Goal: Task Accomplishment & Management: Use online tool/utility

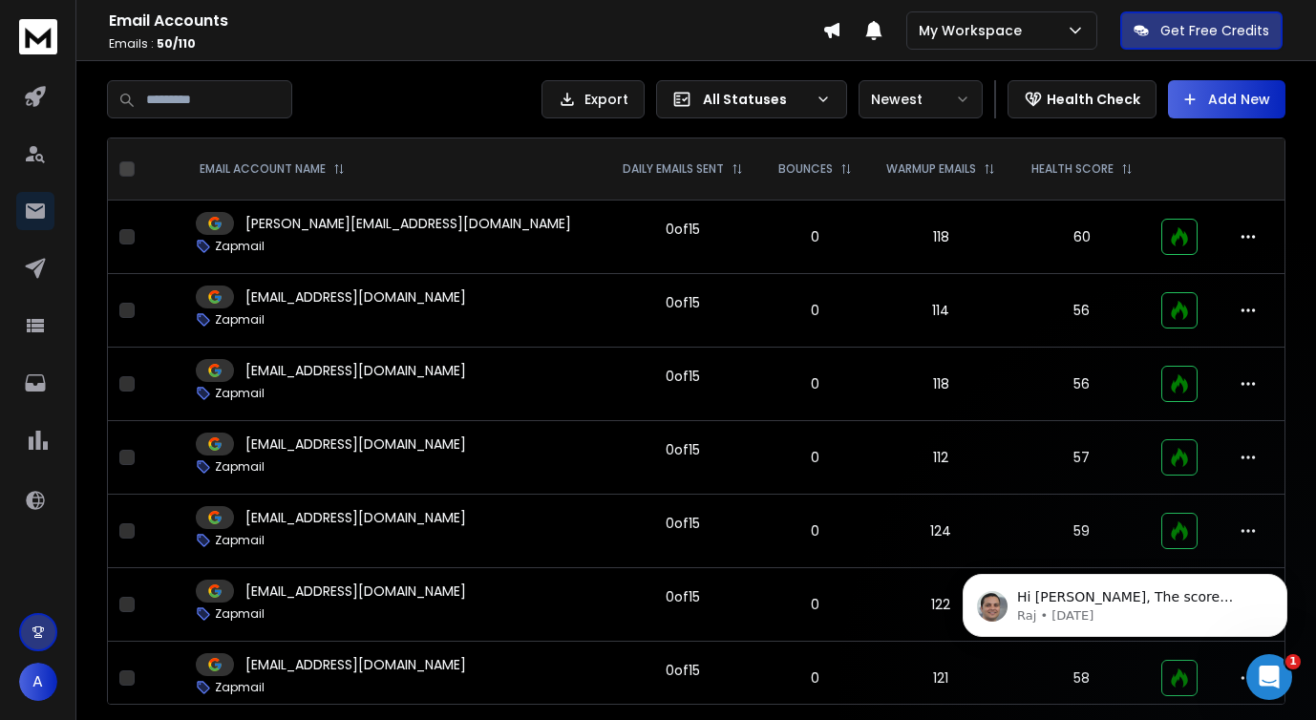
click at [478, 237] on td "[PERSON_NAME][EMAIL_ADDRESS][DOMAIN_NAME] Zapmail" at bounding box center [394, 238] width 420 height 74
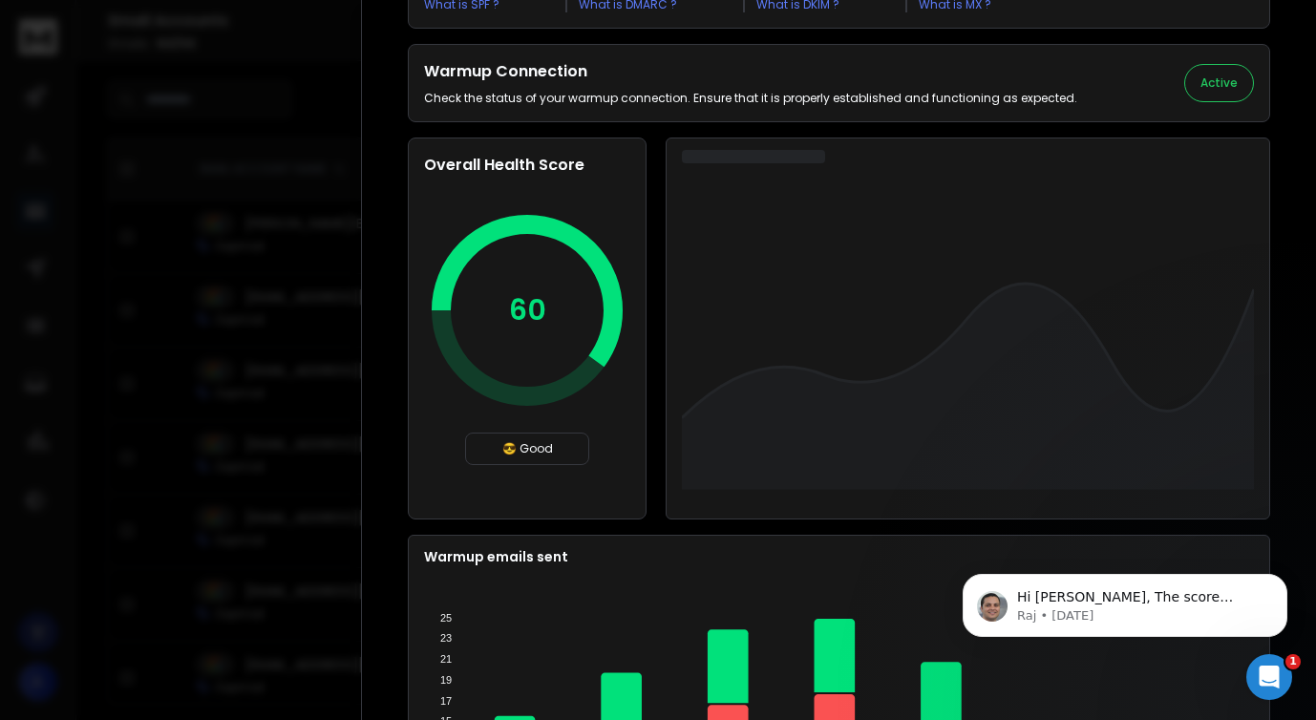
scroll to position [838, 0]
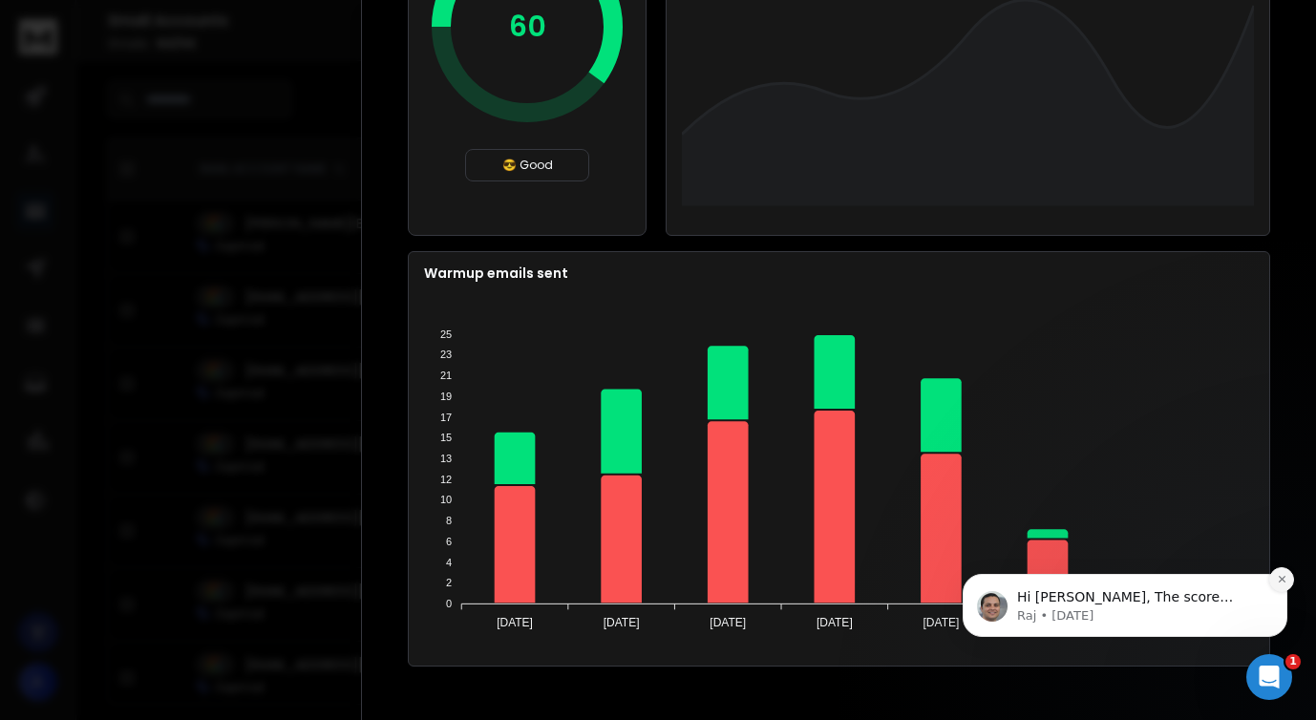
click at [1283, 578] on icon "Dismiss notification" at bounding box center [1281, 579] width 7 height 7
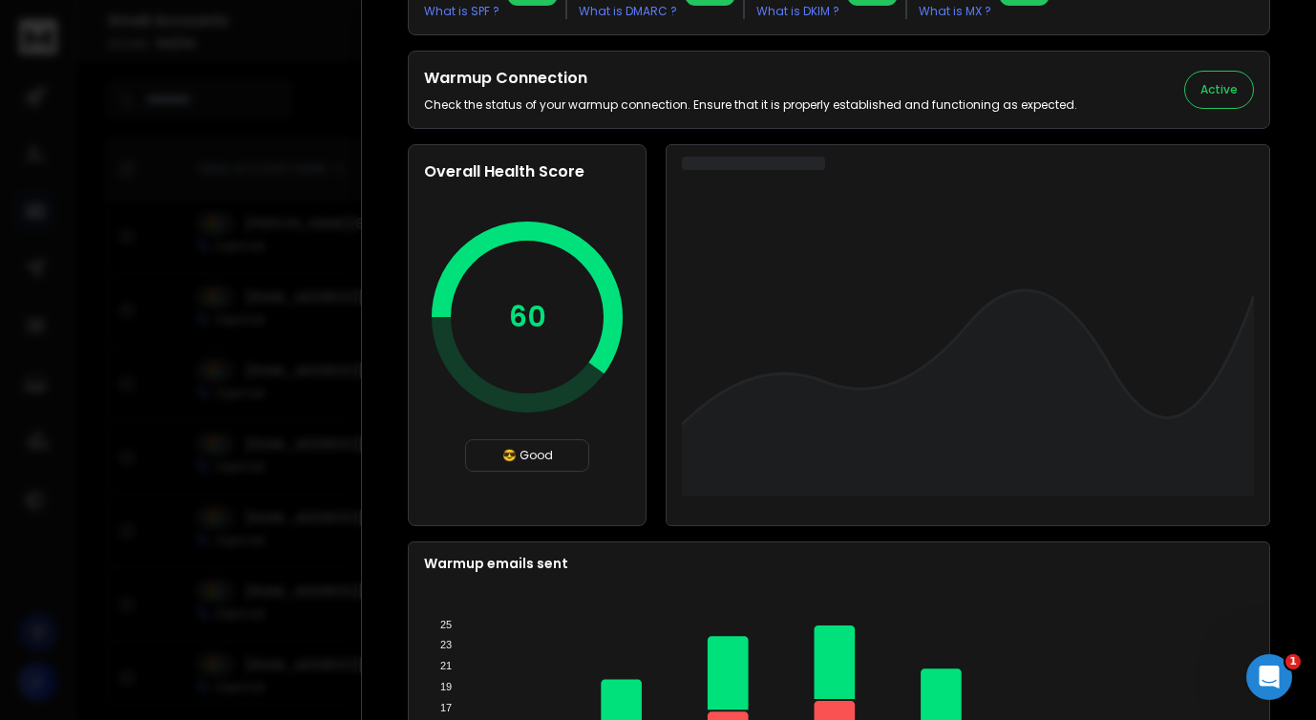
scroll to position [0, 0]
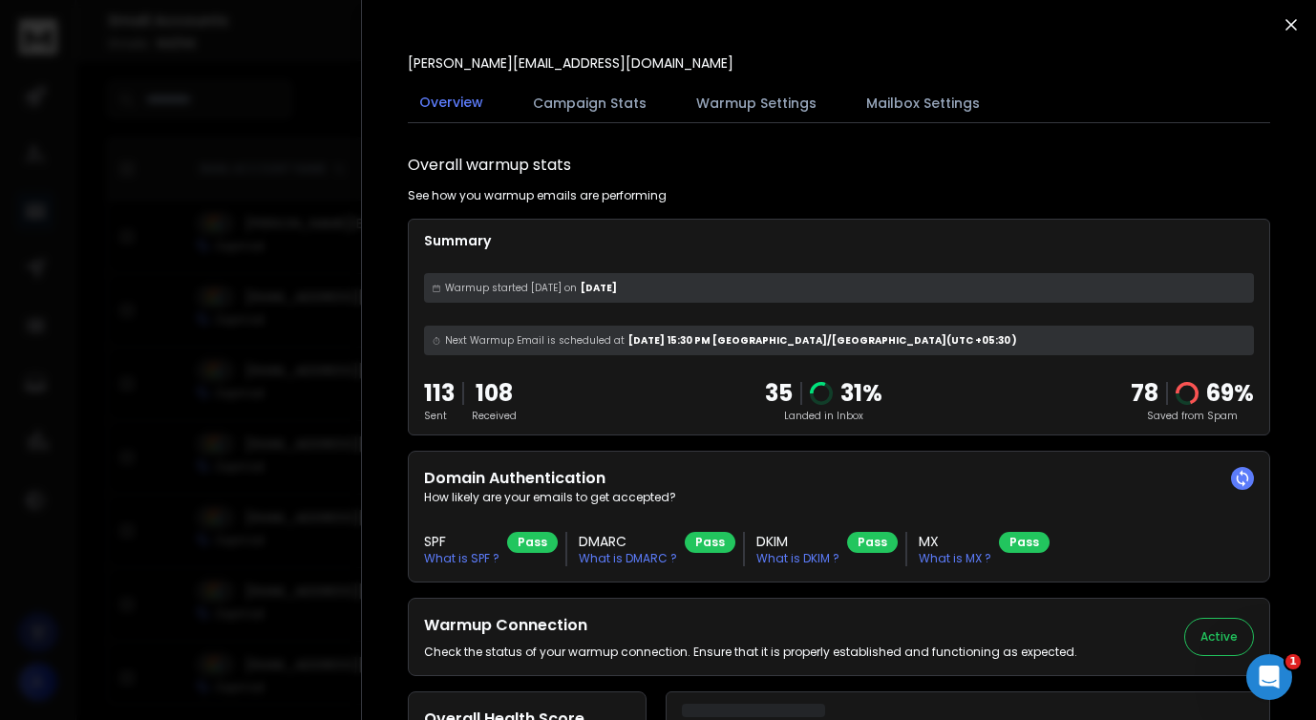
click at [1285, 22] on icon "button" at bounding box center [1291, 24] width 19 height 19
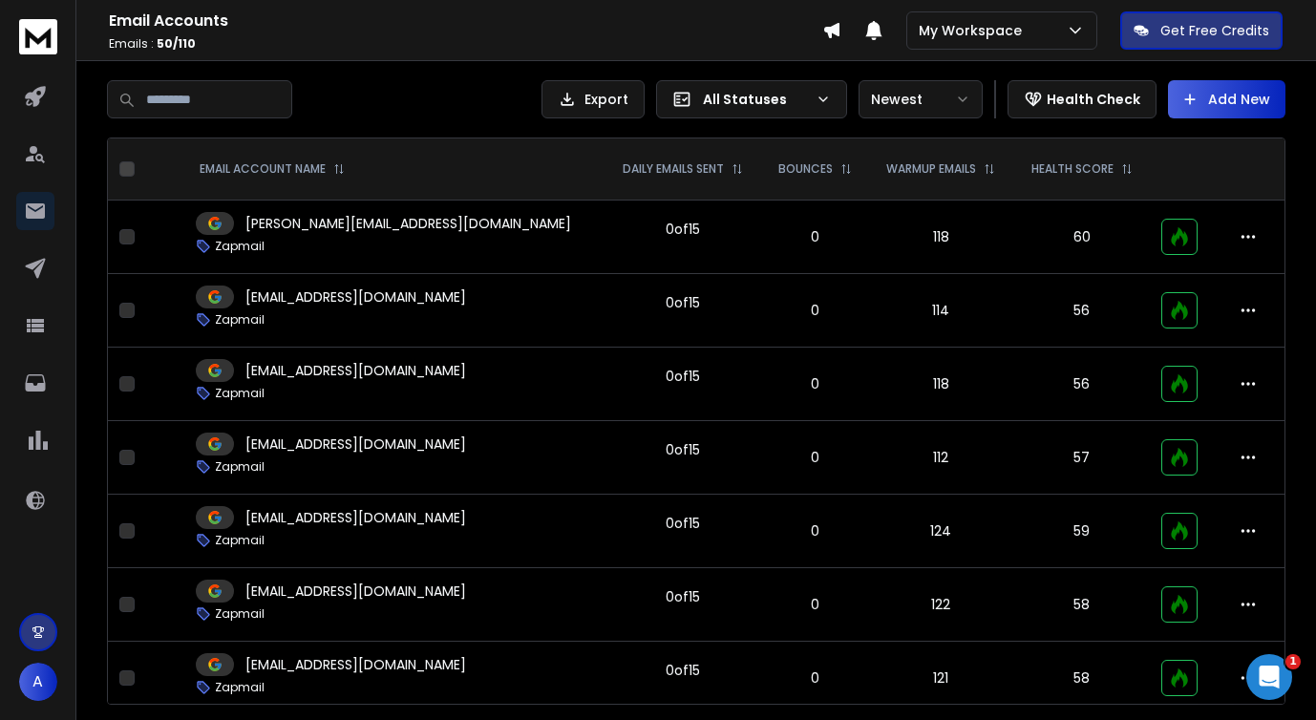
click at [438, 308] on td "[EMAIL_ADDRESS][DOMAIN_NAME] Zapmail" at bounding box center [394, 311] width 420 height 74
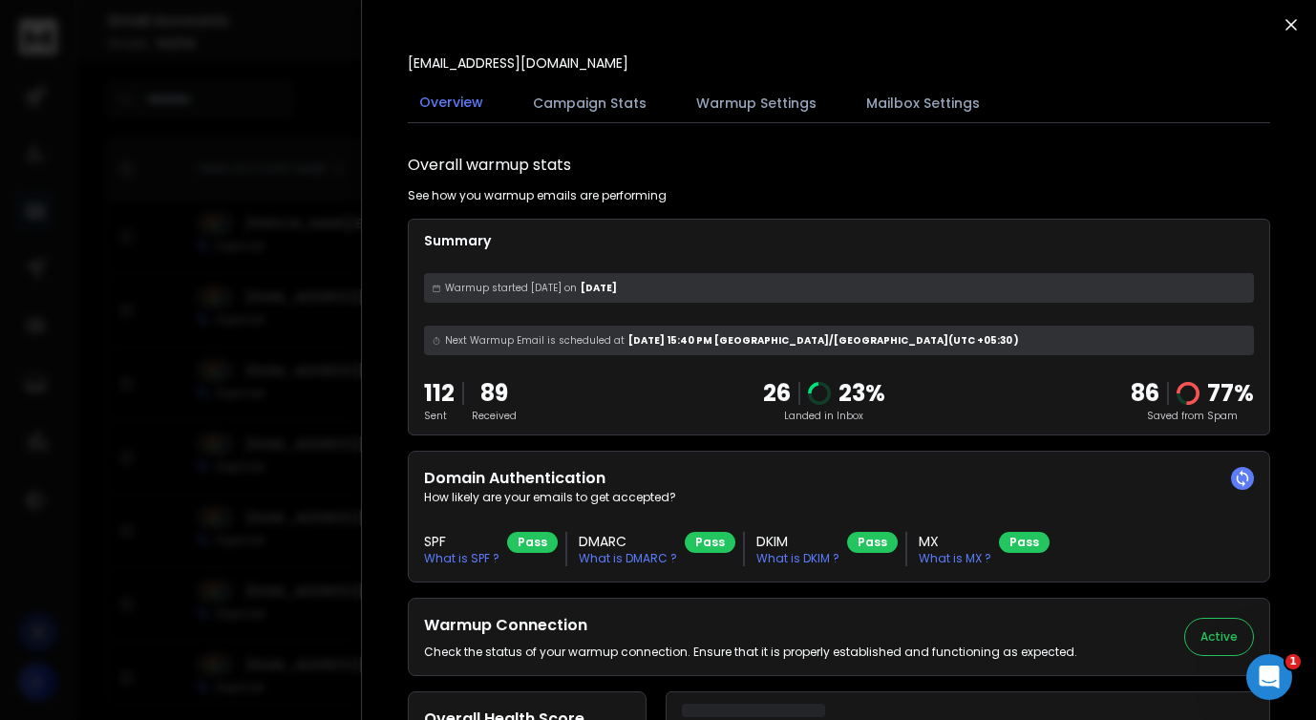
click at [1287, 19] on icon "button" at bounding box center [1291, 24] width 19 height 19
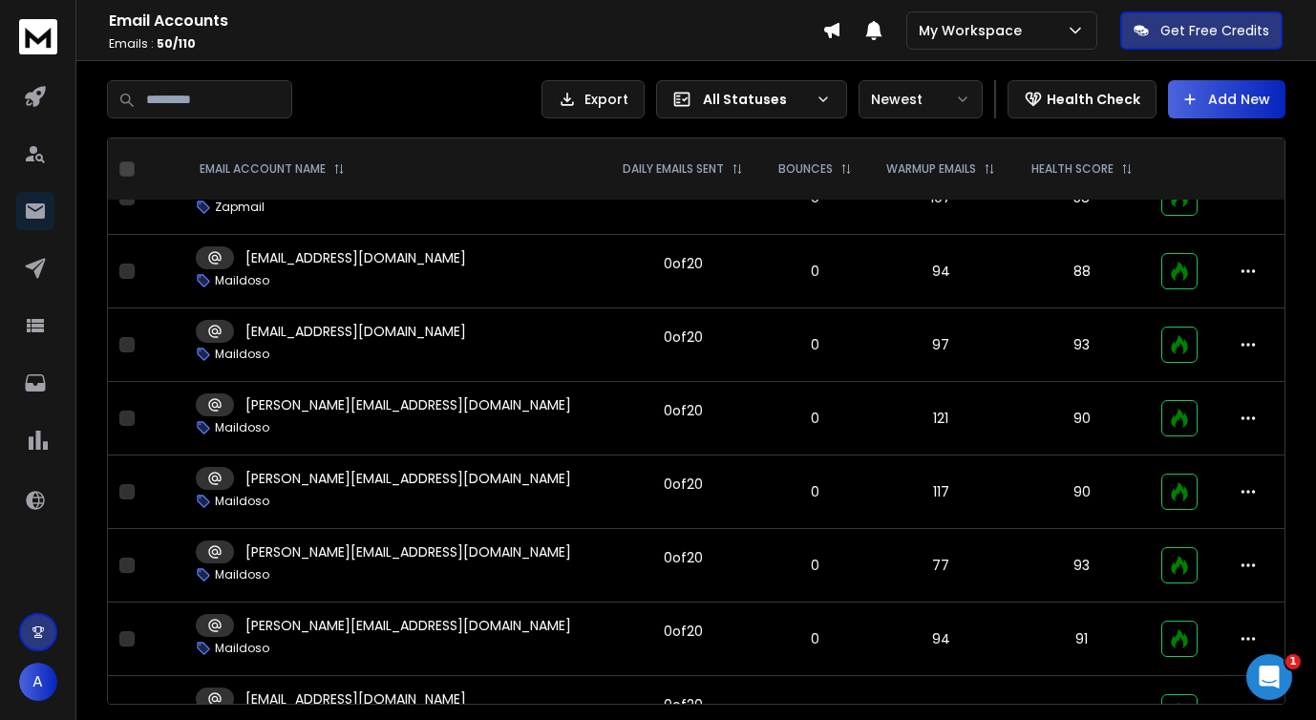
scroll to position [2174, 0]
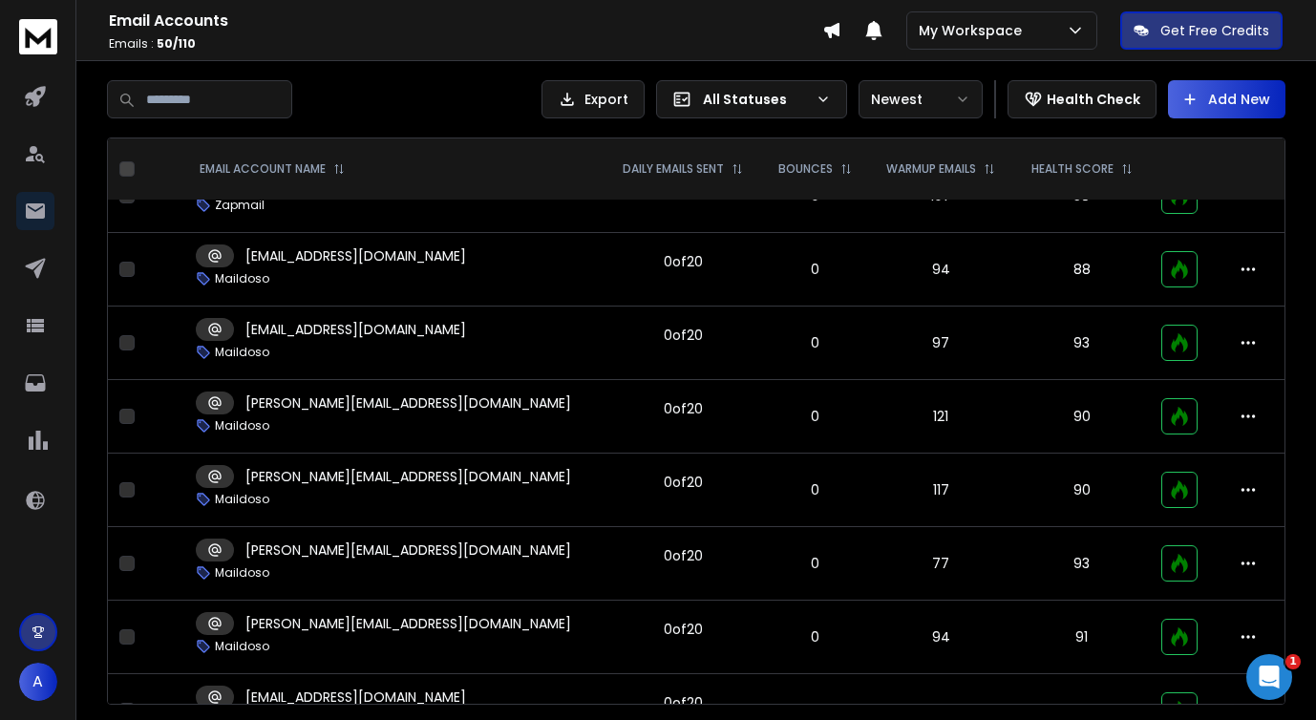
click at [488, 350] on div "Maildoso" at bounding box center [394, 352] width 397 height 15
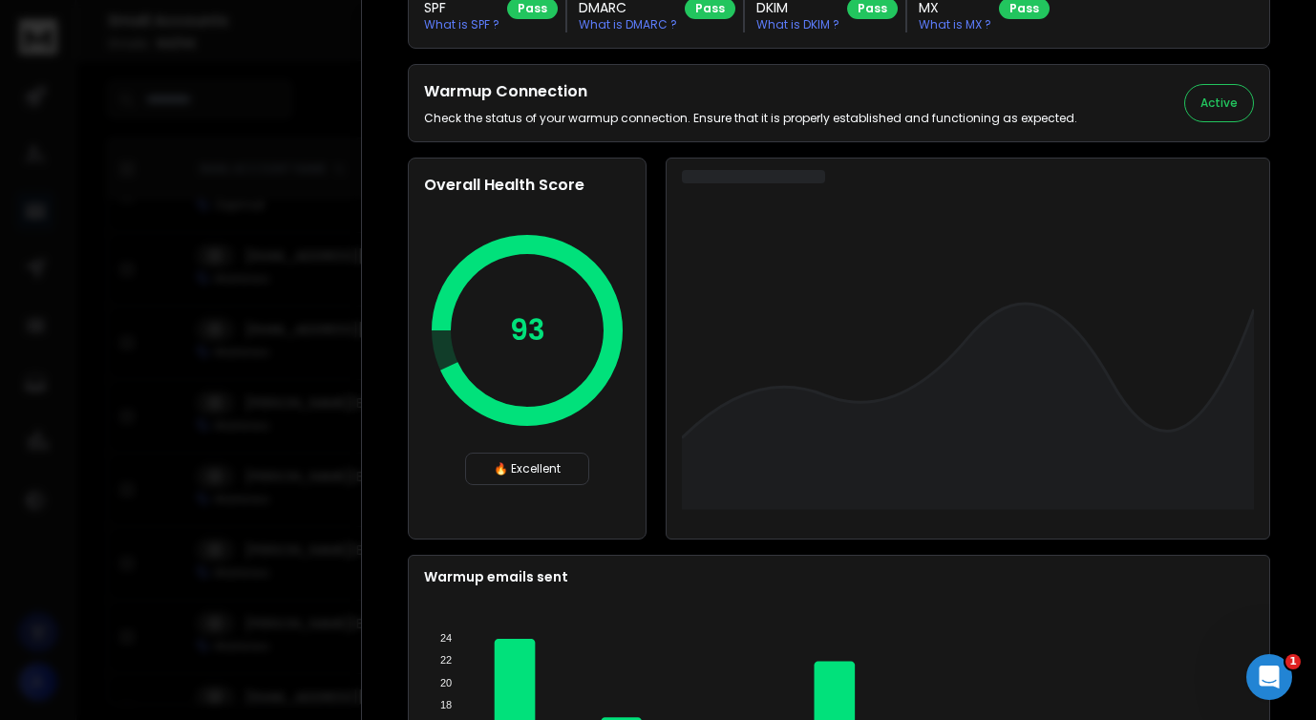
scroll to position [0, 0]
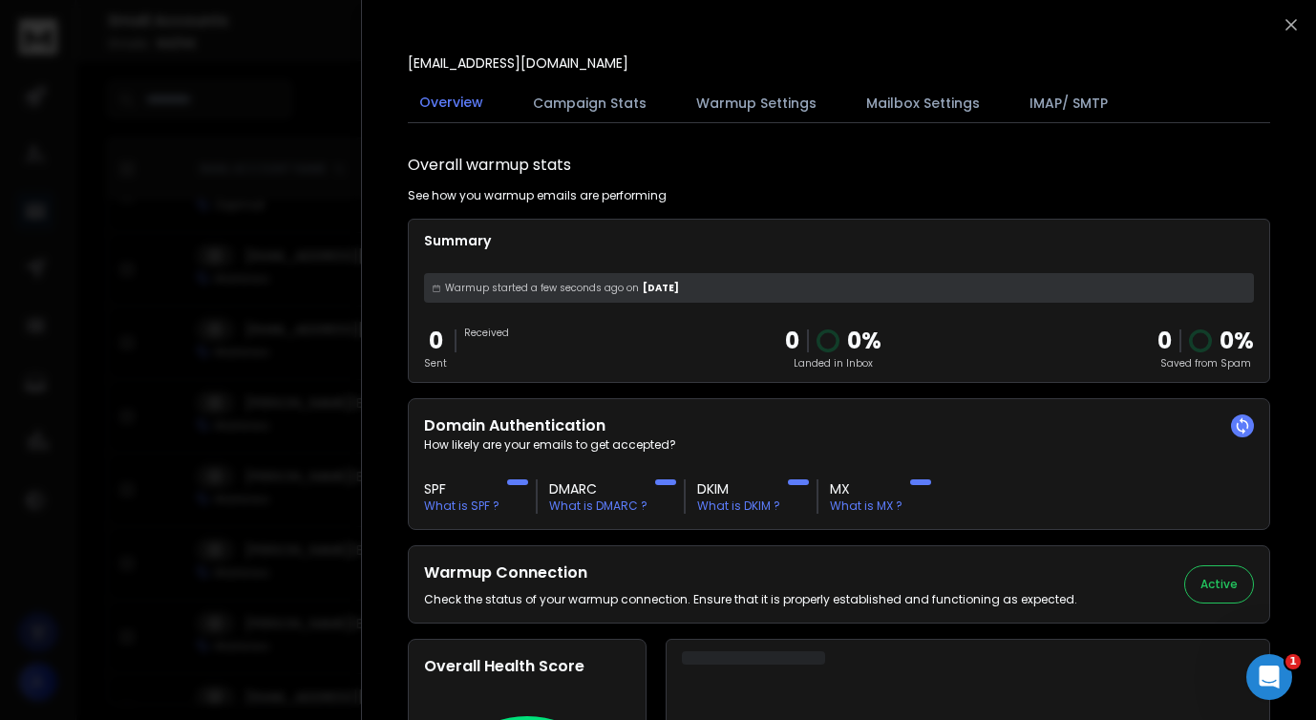
click at [339, 247] on div at bounding box center [658, 360] width 1316 height 720
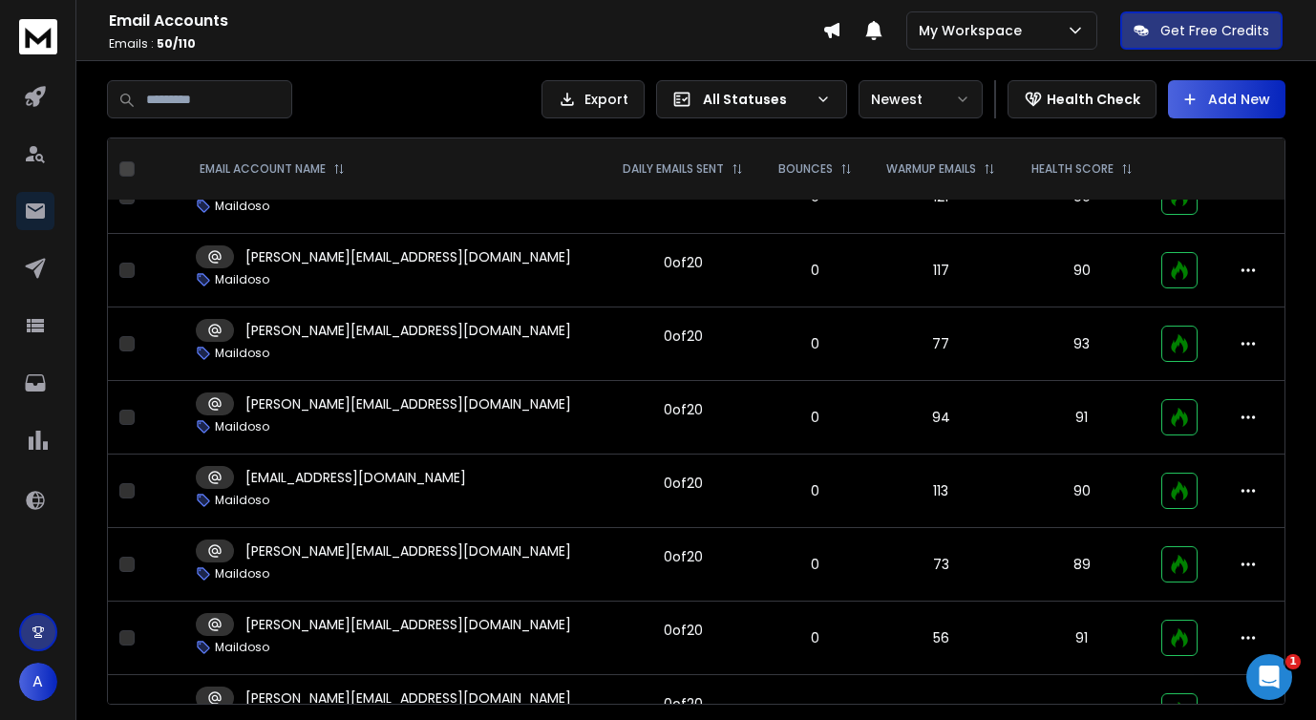
scroll to position [2394, 0]
click at [343, 414] on div "[PERSON_NAME][EMAIL_ADDRESS][DOMAIN_NAME]" at bounding box center [383, 403] width 375 height 23
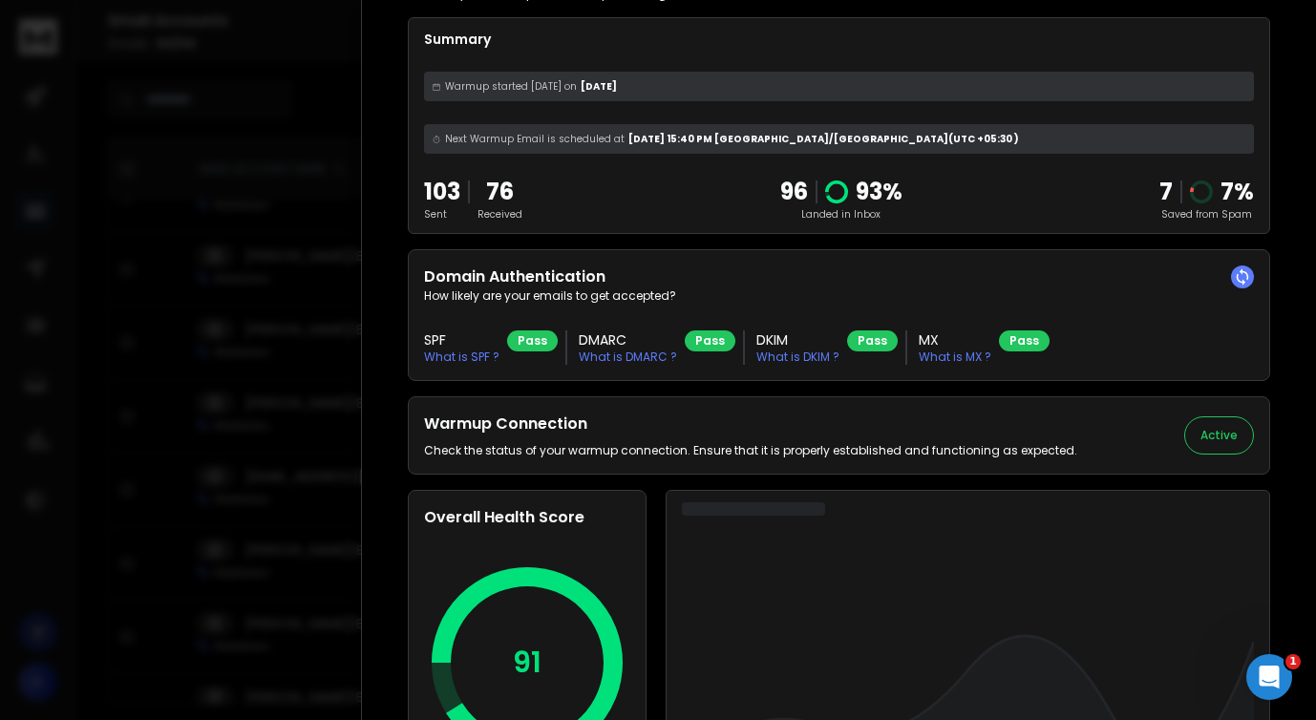
scroll to position [0, 0]
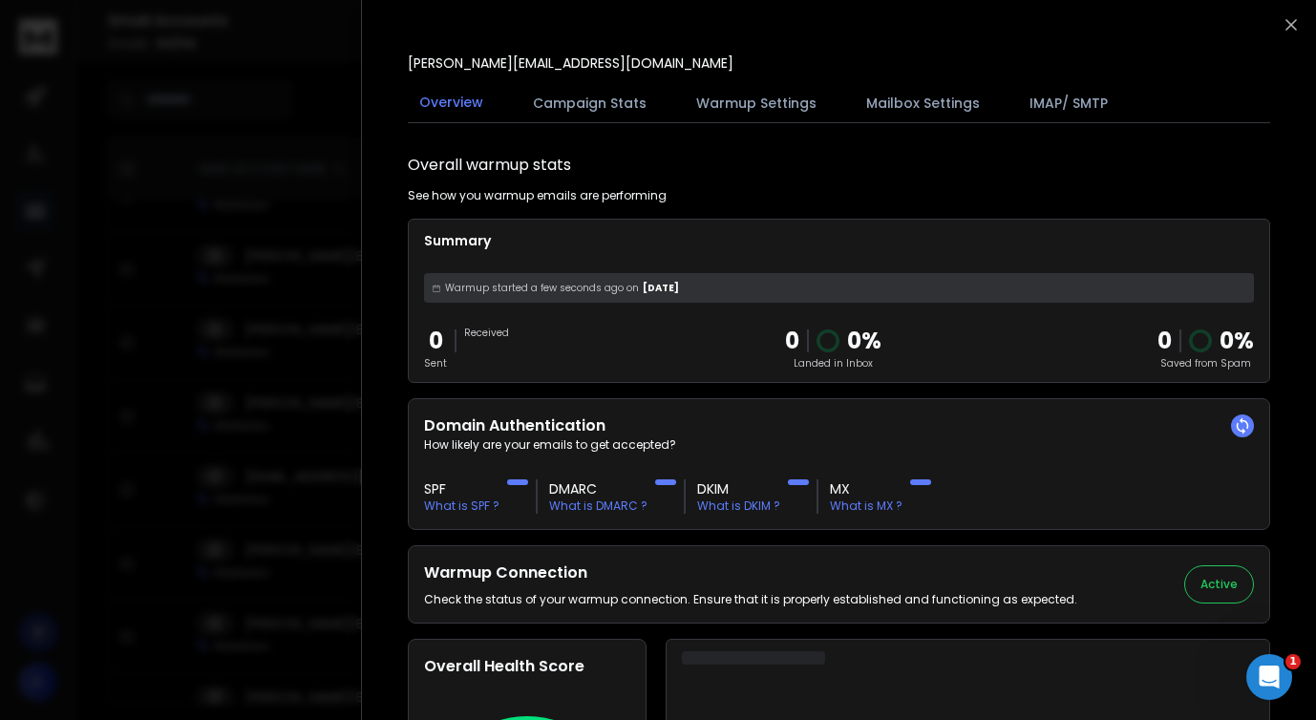
click at [289, 278] on div at bounding box center [658, 360] width 1316 height 720
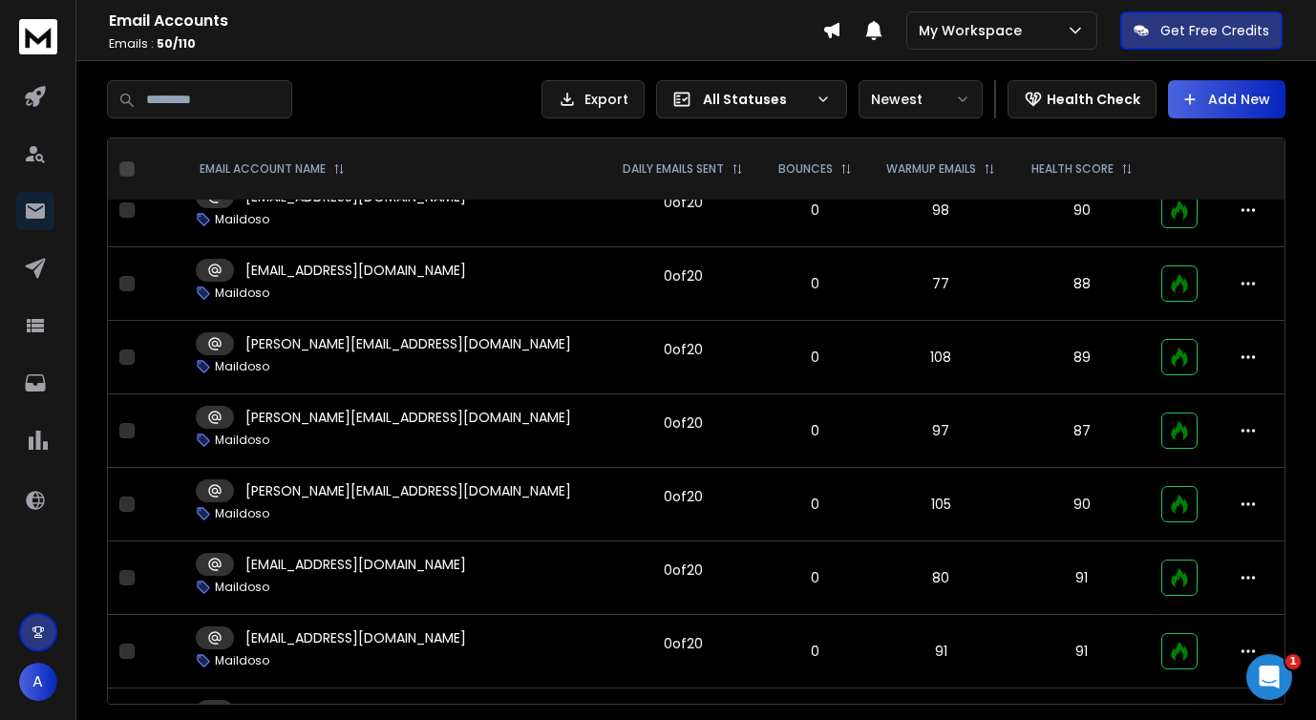
scroll to position [3219, 0]
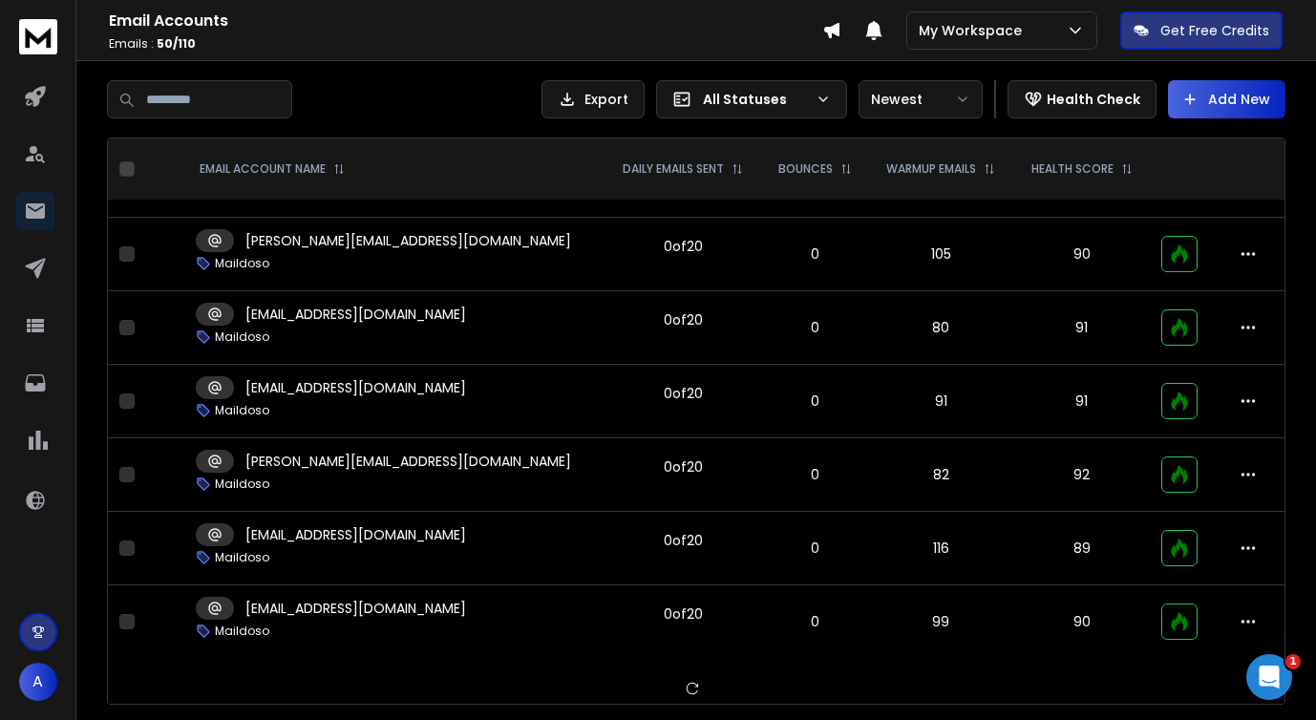
click at [325, 466] on p "[PERSON_NAME][EMAIL_ADDRESS][DOMAIN_NAME]" at bounding box center [408, 461] width 326 height 19
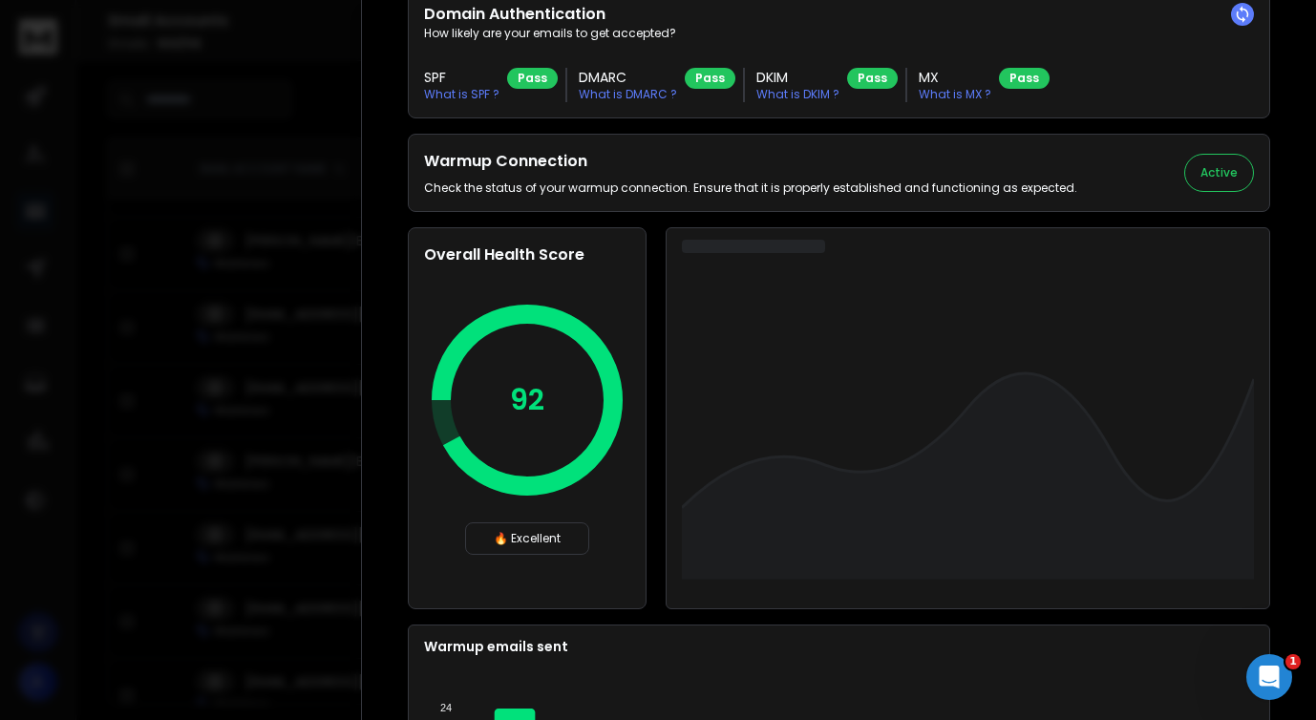
scroll to position [0, 0]
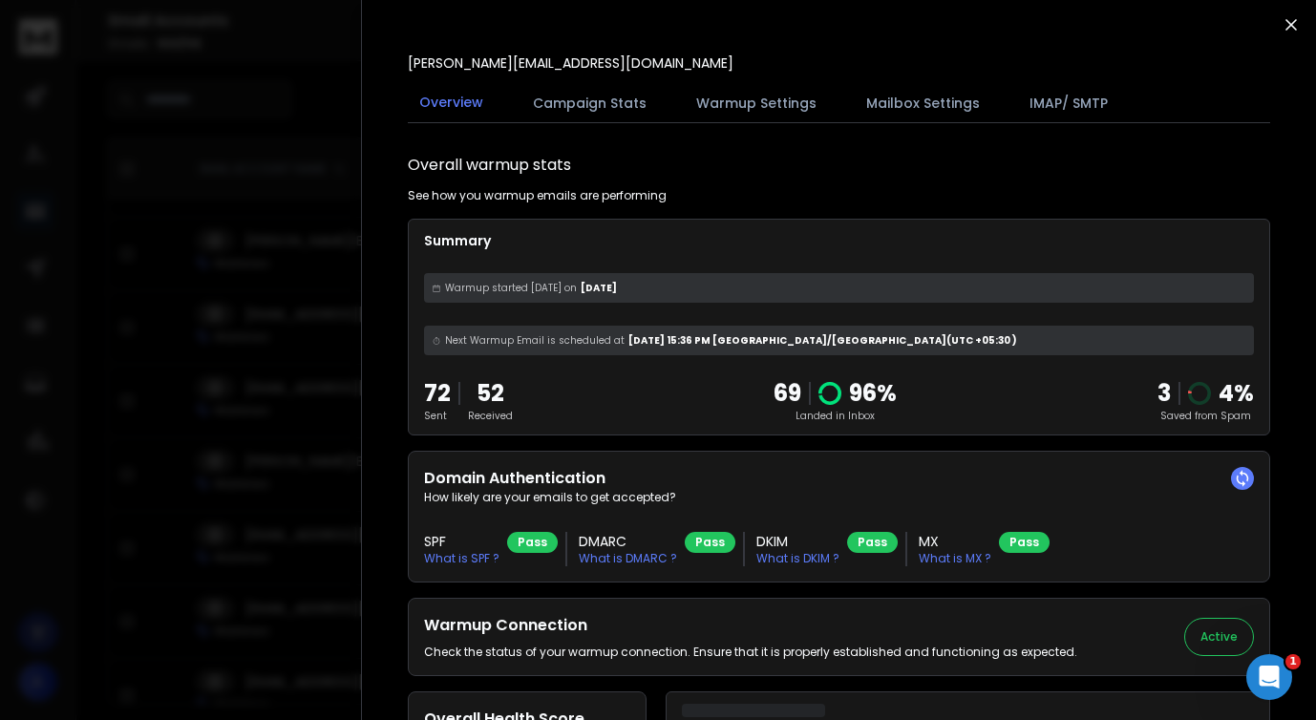
click at [1286, 24] on icon "button" at bounding box center [1291, 25] width 10 height 10
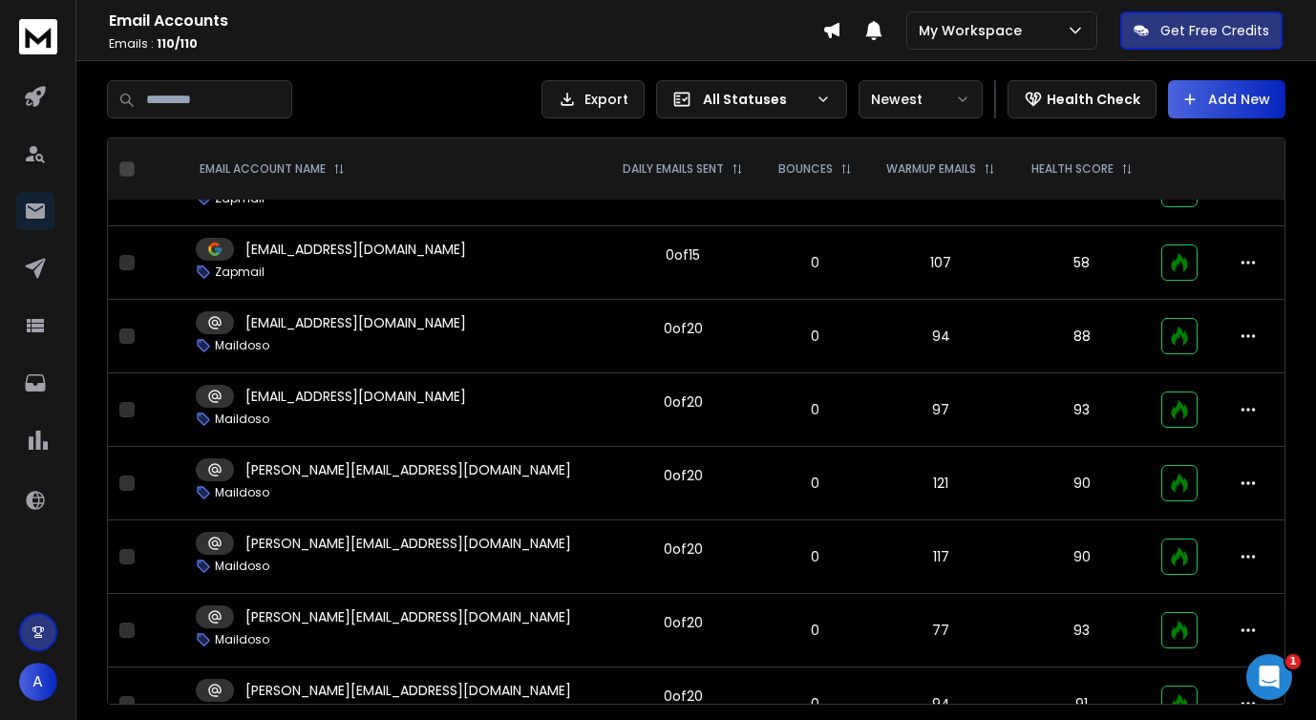
scroll to position [2272, 0]
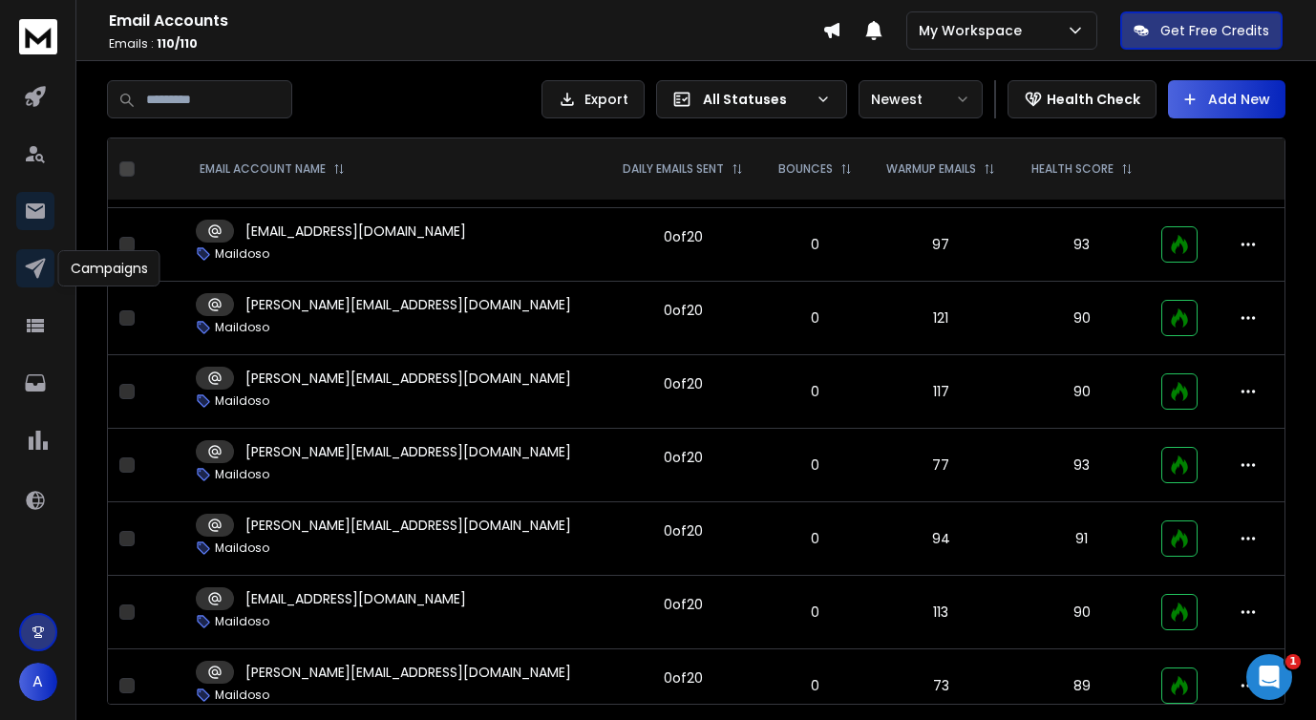
click at [36, 257] on icon at bounding box center [35, 268] width 23 height 23
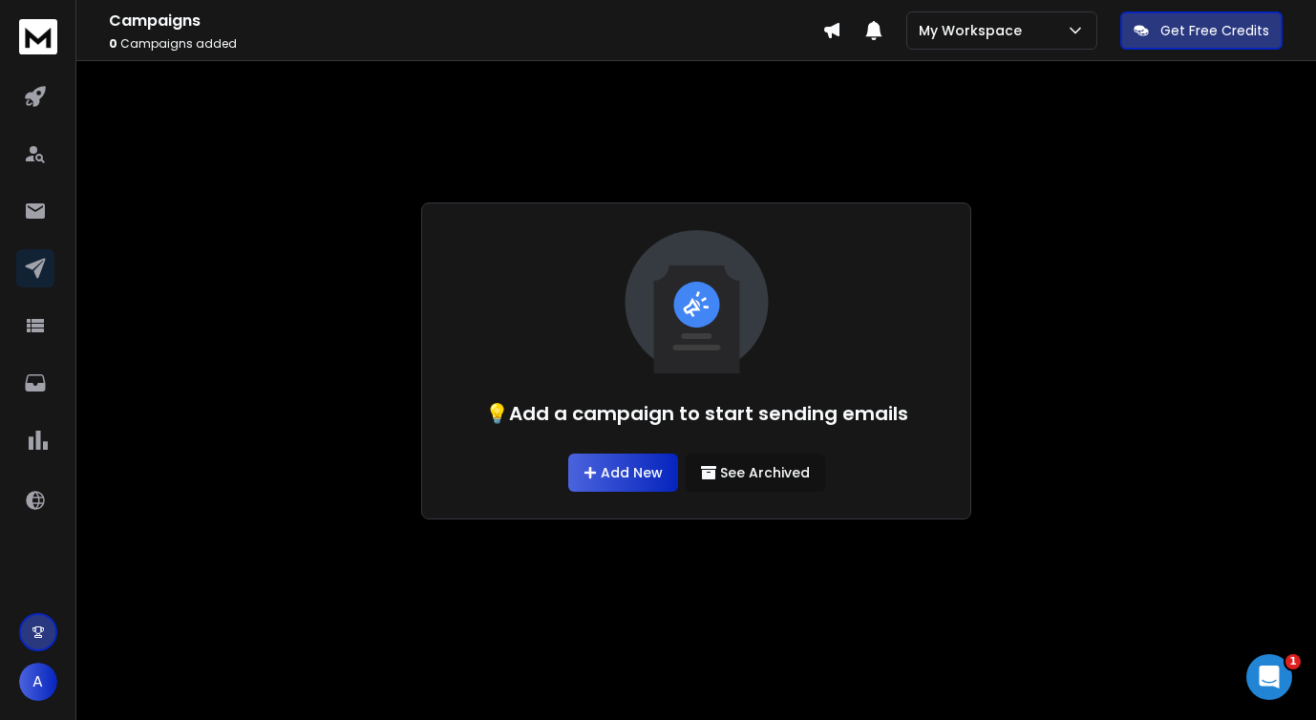
click at [632, 471] on link "Add New" at bounding box center [623, 473] width 110 height 38
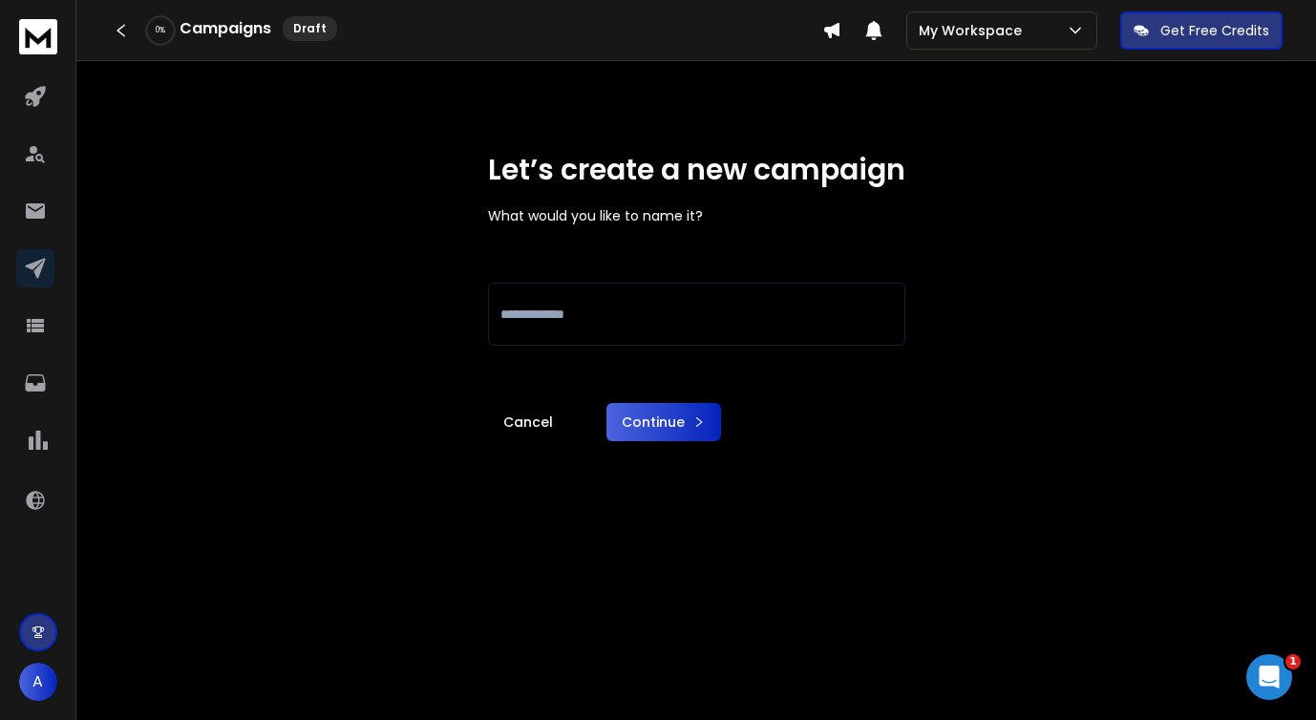
click at [606, 322] on input at bounding box center [696, 314] width 417 height 63
type input "**********"
click at [643, 427] on button "Continue" at bounding box center [663, 422] width 115 height 38
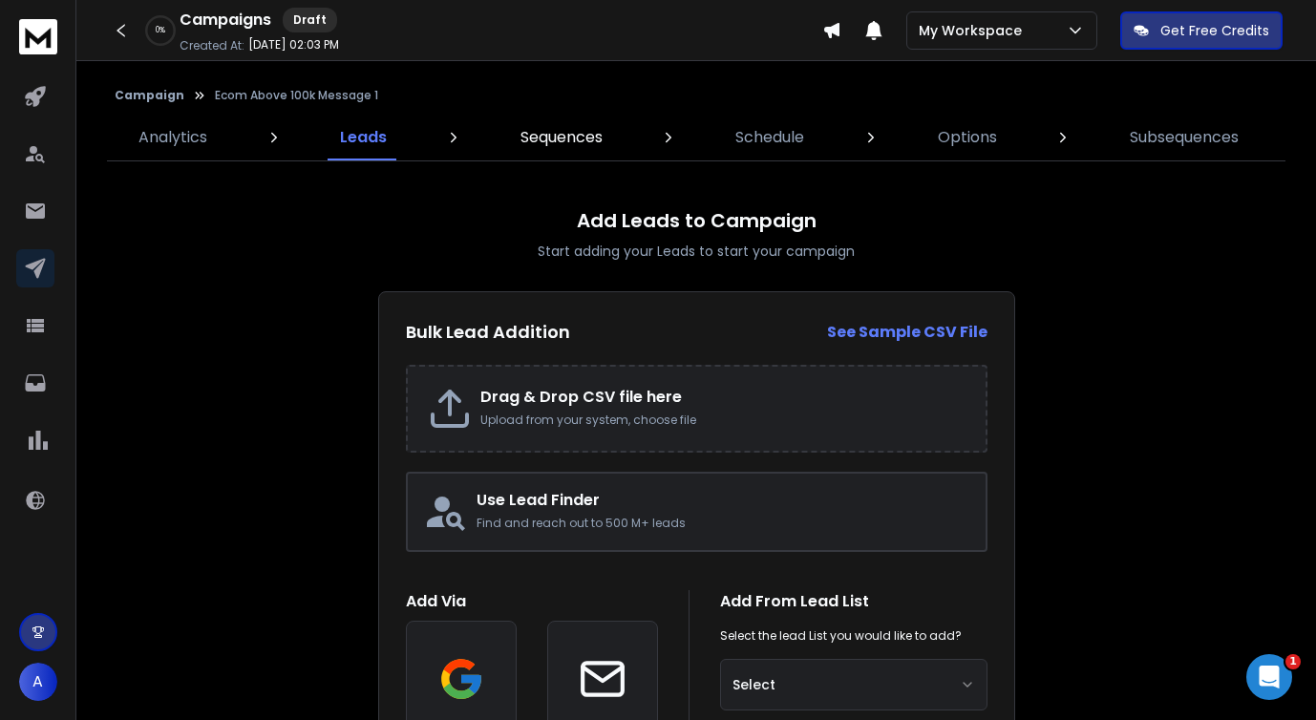
click at [560, 129] on p "Sequences" at bounding box center [562, 137] width 82 height 23
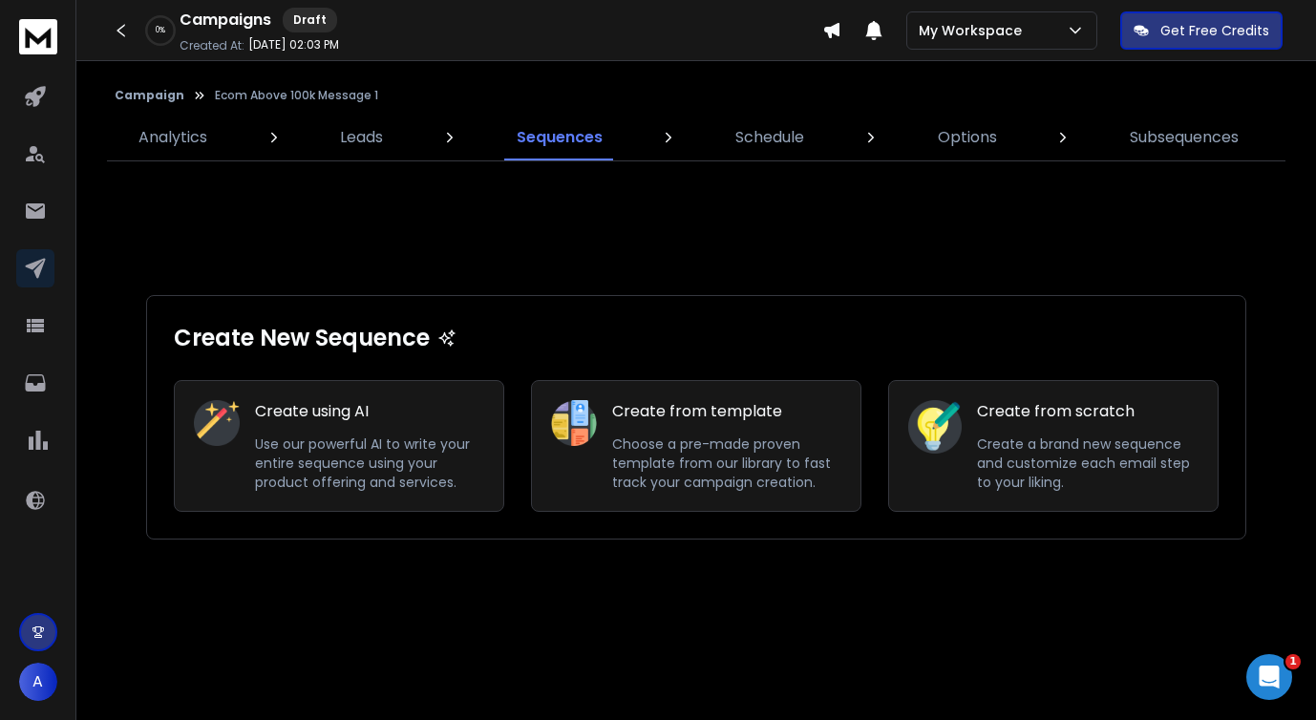
click at [1063, 415] on h1 "Create from scratch" at bounding box center [1088, 411] width 222 height 23
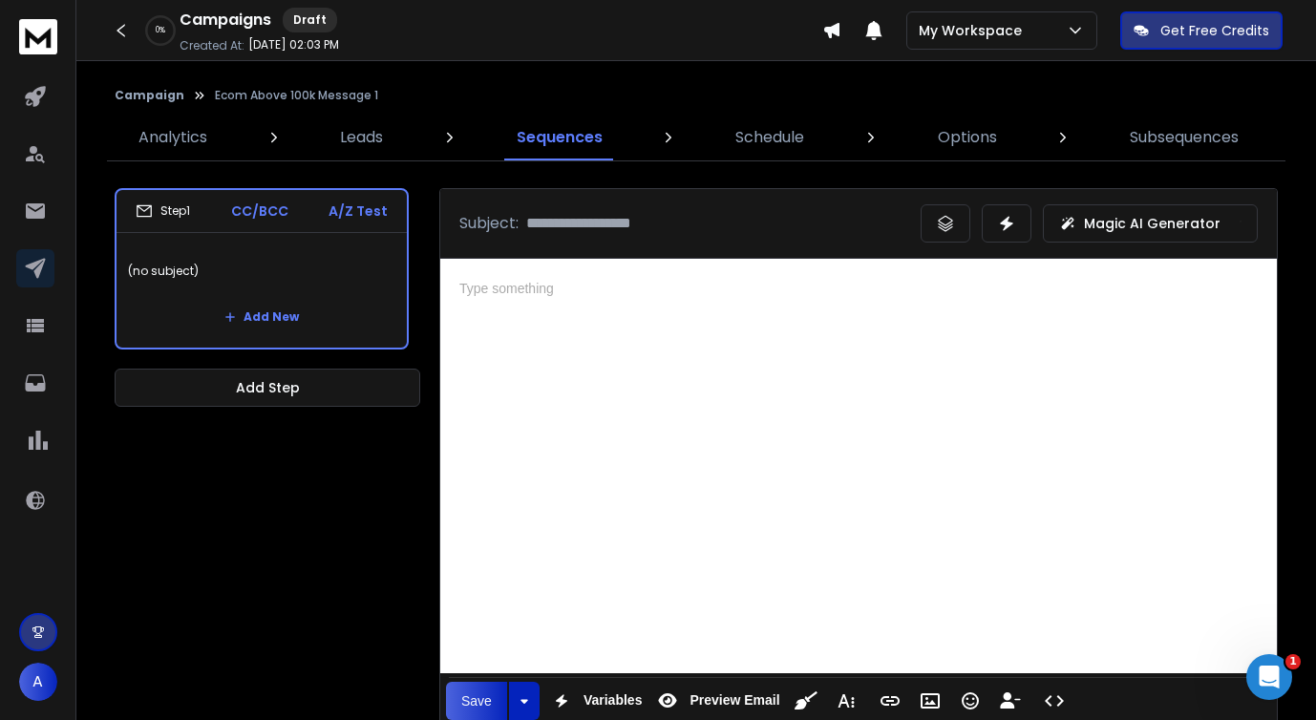
click at [555, 228] on input at bounding box center [713, 223] width 375 height 23
paste input "**********"
type input "**********"
click at [535, 298] on div at bounding box center [858, 288] width 798 height 21
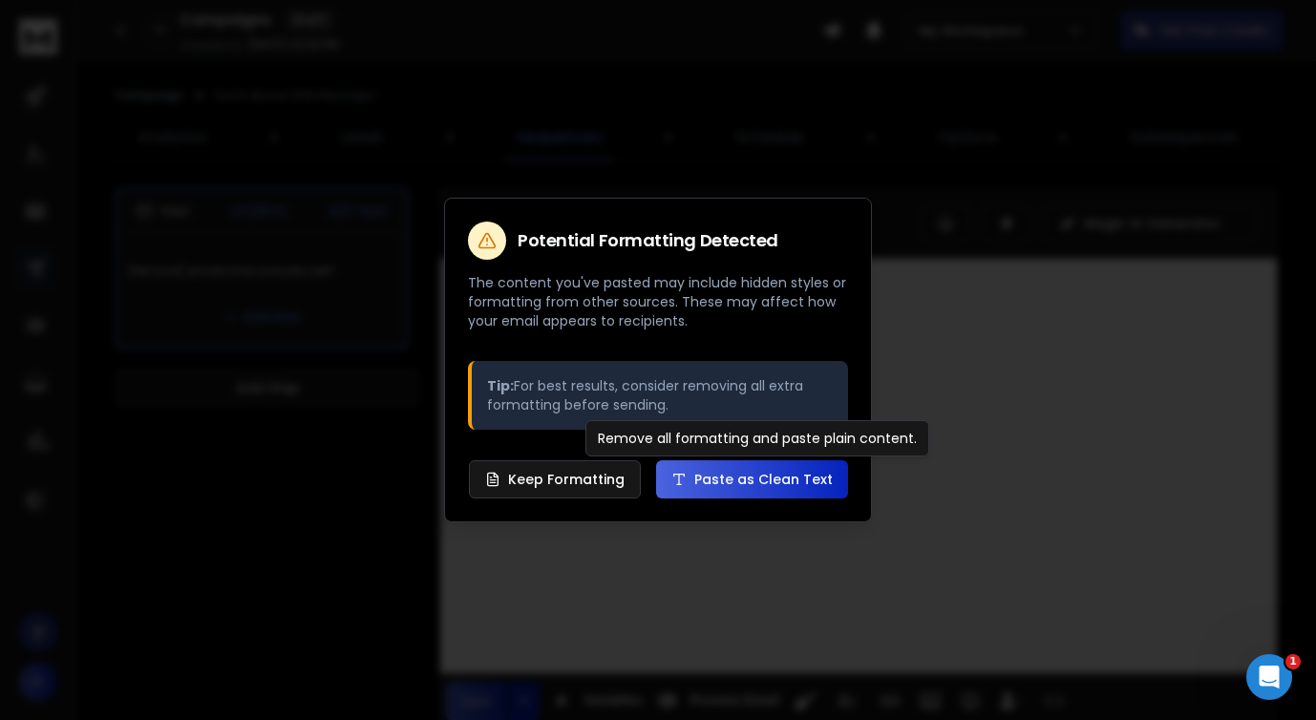
click at [703, 482] on button "Paste as Clean Text" at bounding box center [752, 479] width 192 height 38
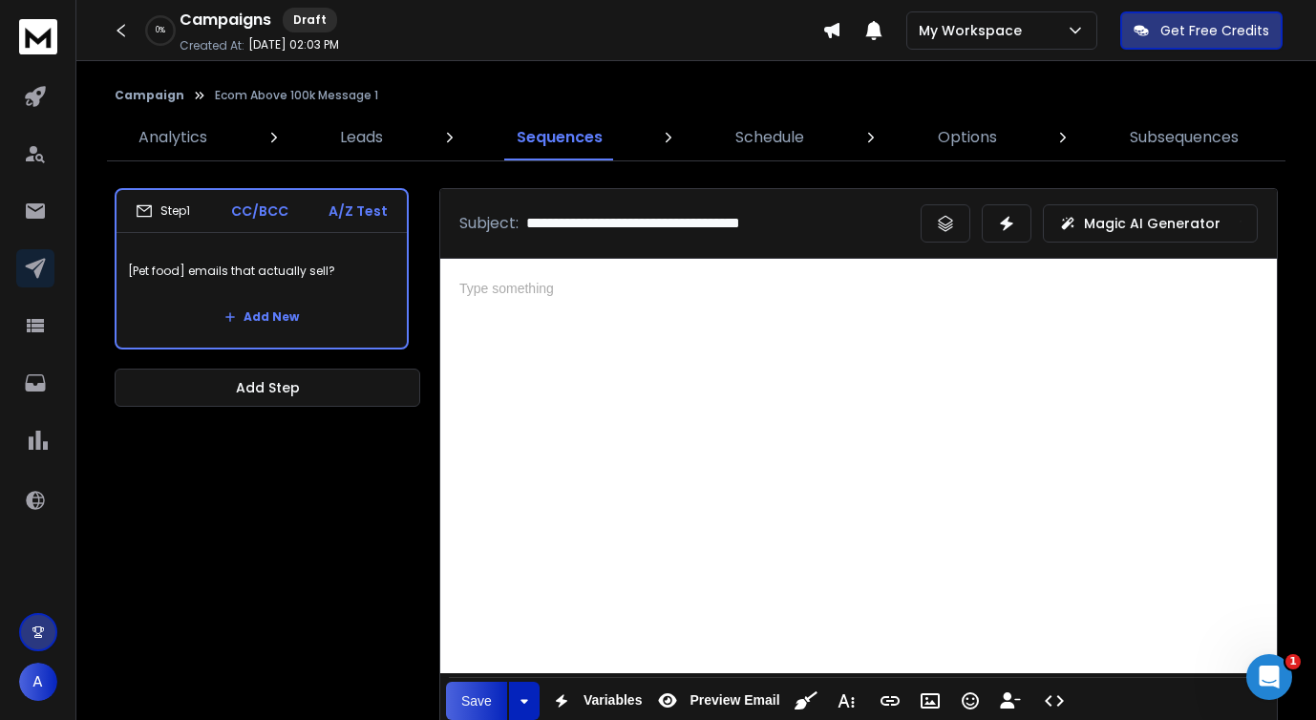
click at [567, 290] on div at bounding box center [858, 288] width 798 height 21
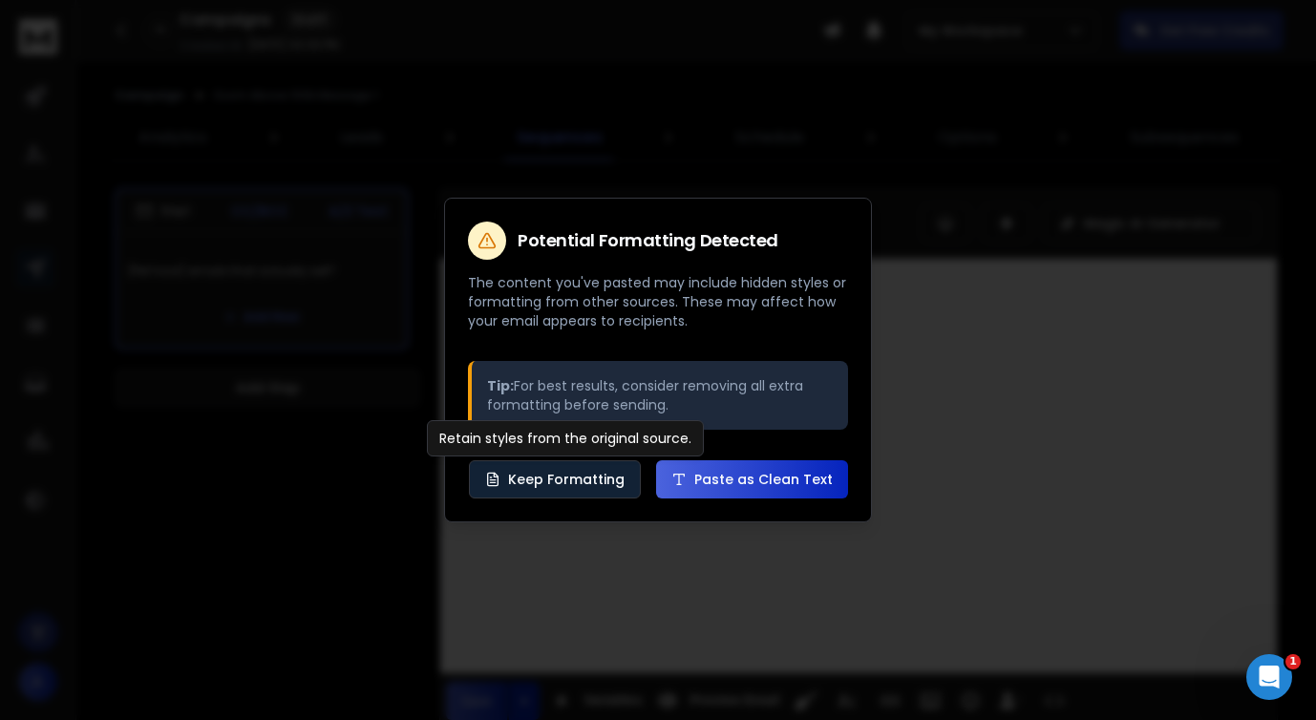
click at [585, 490] on button "Keep Formatting" at bounding box center [555, 479] width 172 height 38
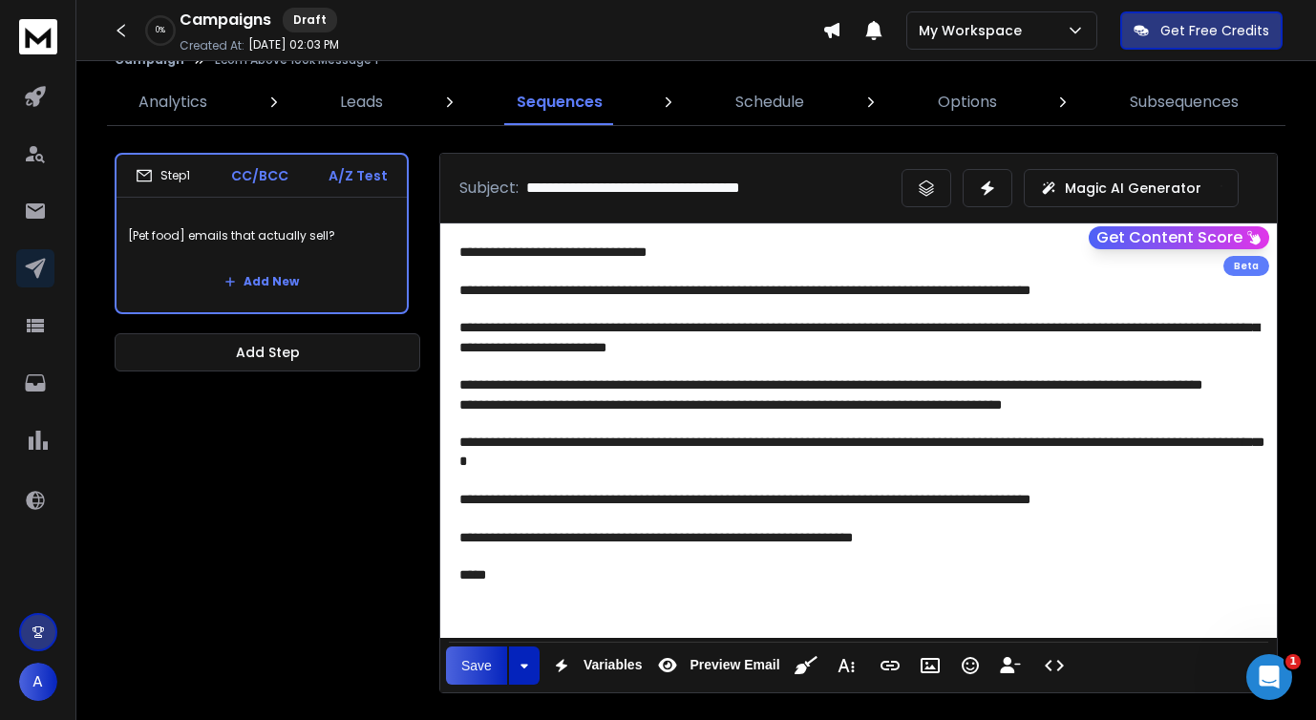
scroll to position [26, 0]
